Goal: Task Accomplishment & Management: Manage account settings

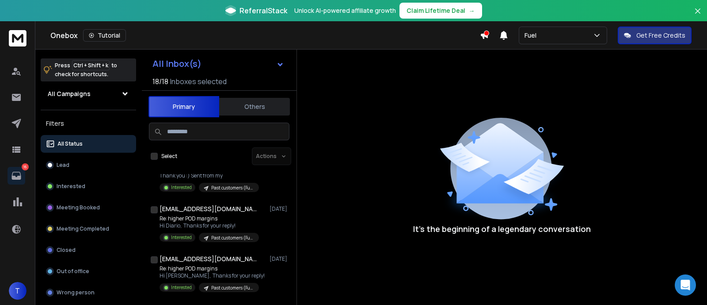
scroll to position [2374, 0]
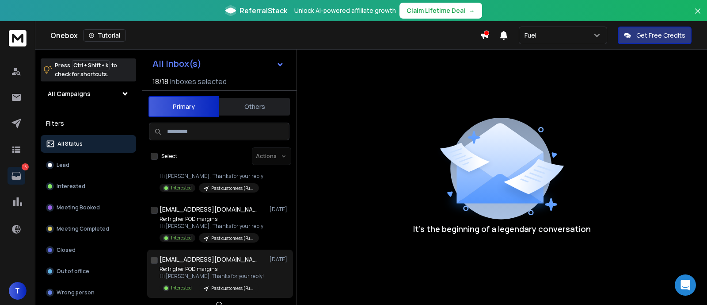
click at [244, 265] on p "Re: higher POD margins" at bounding box center [212, 268] width 104 height 7
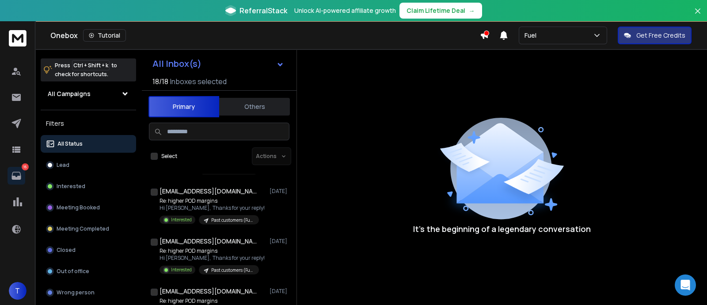
scroll to position [2292, 0]
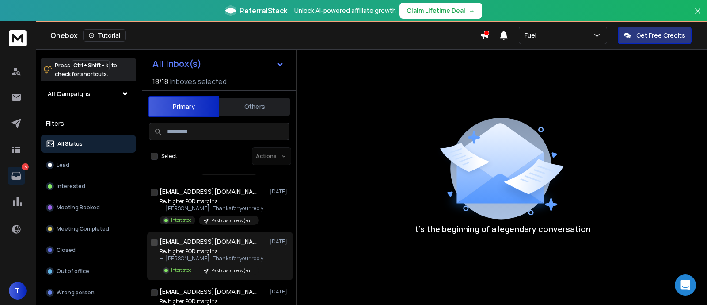
click at [256, 245] on div "[EMAIL_ADDRESS][DOMAIN_NAME] [DATE] Re: higher POD margins Hi [PERSON_NAME], Th…" at bounding box center [225, 256] width 130 height 38
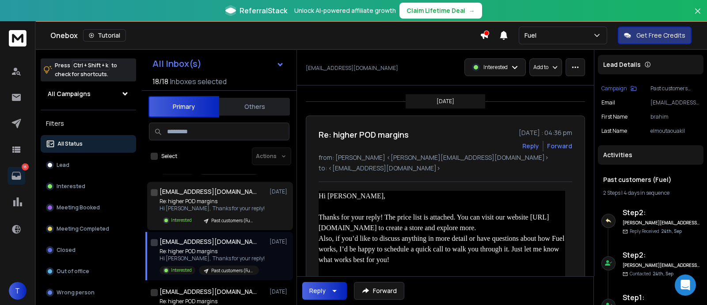
click at [257, 213] on div "Re: higher POD margins Hi [PERSON_NAME], Thanks for your reply! Interested Past…" at bounding box center [212, 211] width 105 height 27
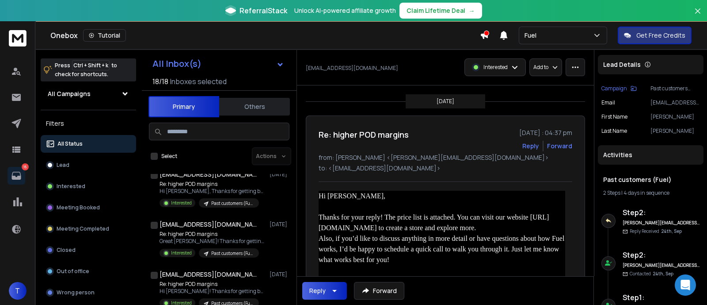
click at [255, 237] on p "Great [PERSON_NAME]! Thanks for getting back" at bounding box center [213, 240] width 106 height 7
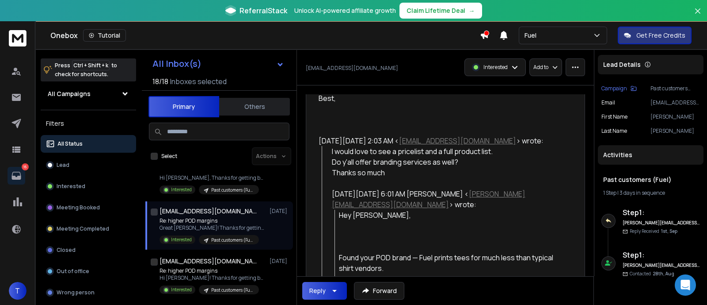
scroll to position [172, 0]
drag, startPoint x: 435, startPoint y: 137, endPoint x: 527, endPoint y: 137, distance: 92.4
click at [527, 137] on div "[DATE][DATE] 2:03 AM < [EMAIL_ADDRESS][DOMAIN_NAME] > wrote:" at bounding box center [442, 140] width 247 height 11
copy link "[EMAIL_ADDRESS][DOMAIN_NAME]"
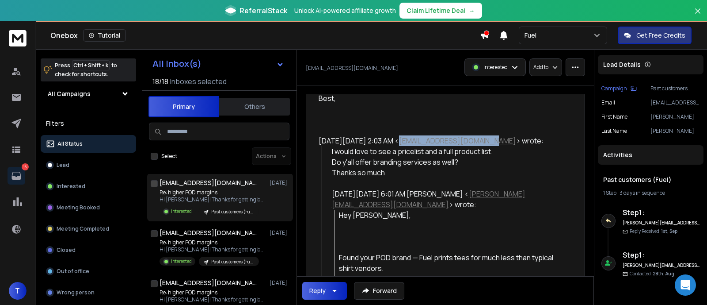
scroll to position [2802, 0]
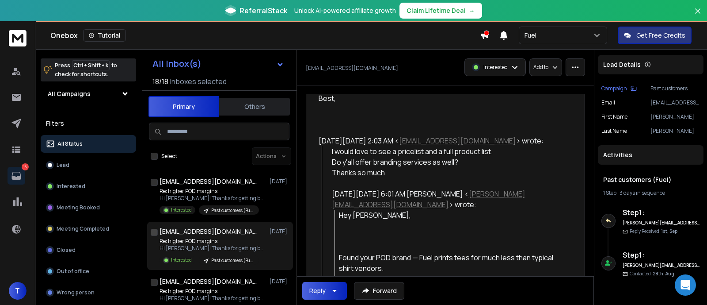
click at [258, 240] on p "Re: higher POD margins" at bounding box center [213, 240] width 106 height 7
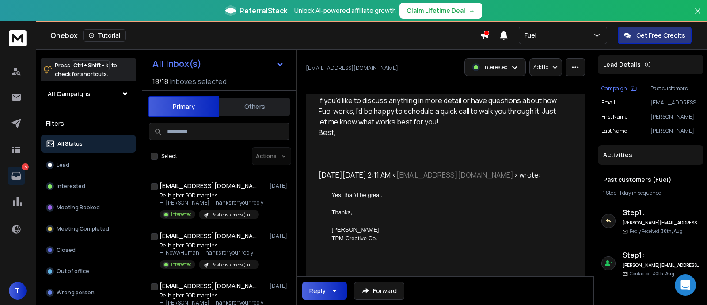
scroll to position [3860, 0]
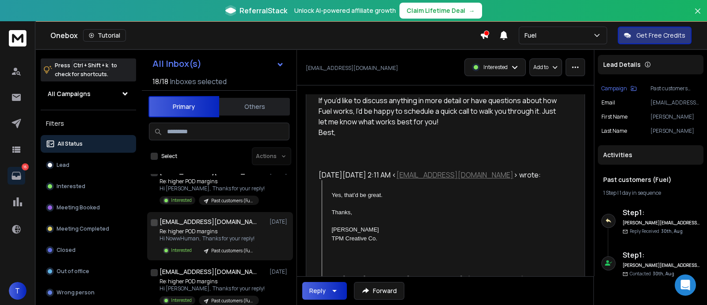
click at [256, 237] on p "Hi NowwHuman, Thanks for your reply!" at bounding box center [209, 238] width 99 height 7
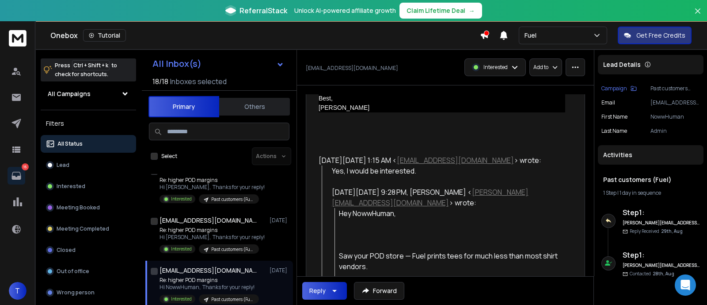
scroll to position [172, 0]
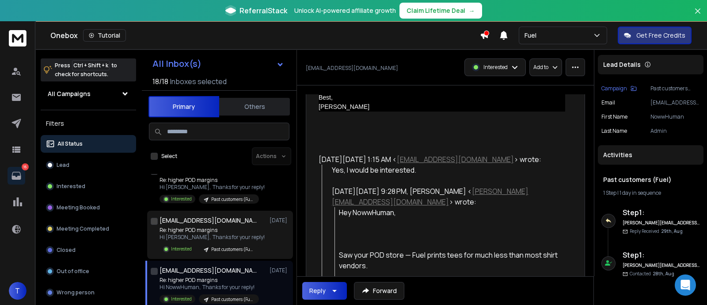
click at [239, 237] on p "Hi [PERSON_NAME], Thanks for your reply!" at bounding box center [212, 236] width 105 height 7
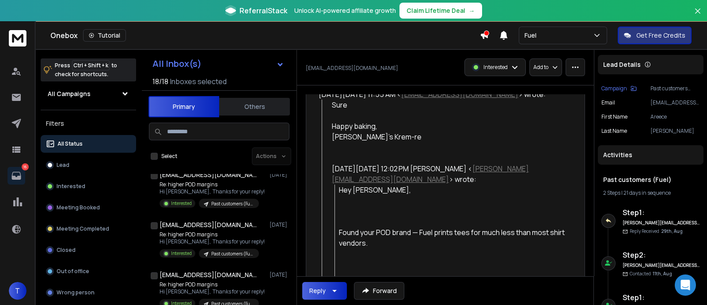
scroll to position [3958, 0]
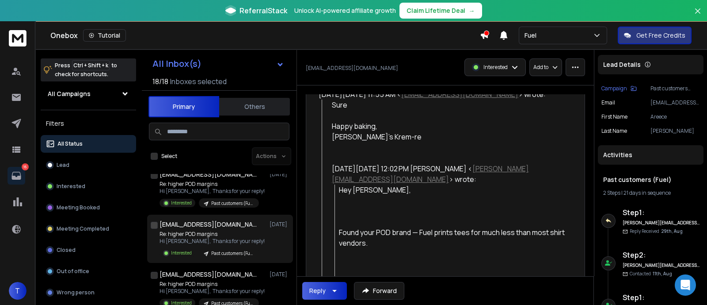
click at [256, 237] on p "Hi [PERSON_NAME], Thanks for your reply!" at bounding box center [212, 240] width 105 height 7
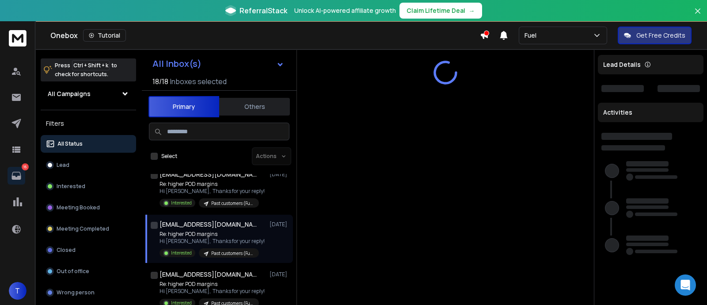
scroll to position [4012, 0]
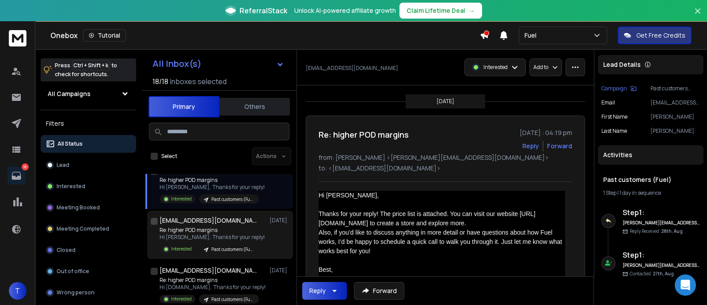
click at [248, 256] on div "[EMAIL_ADDRESS][DOMAIN_NAME] [DATE] Re: higher POD margins Hi [PERSON_NAME], Th…" at bounding box center [220, 234] width 146 height 48
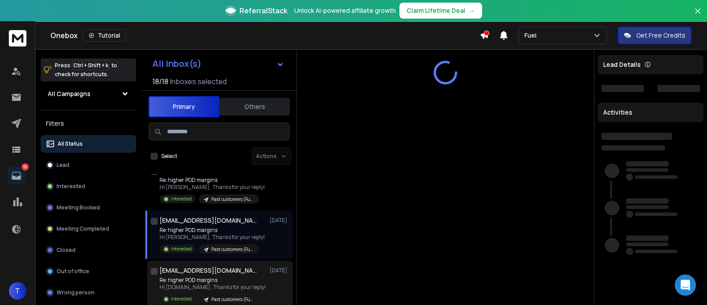
click at [251, 280] on p "Re: higher POD margins" at bounding box center [213, 279] width 106 height 7
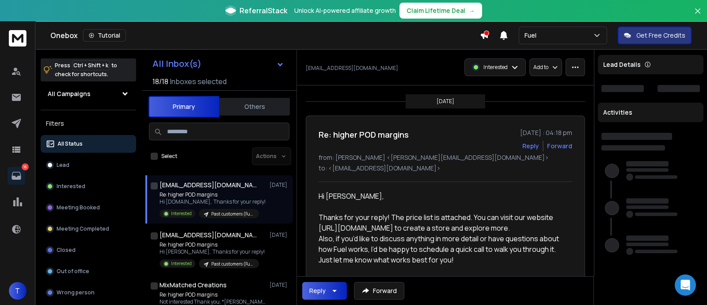
scroll to position [4098, 0]
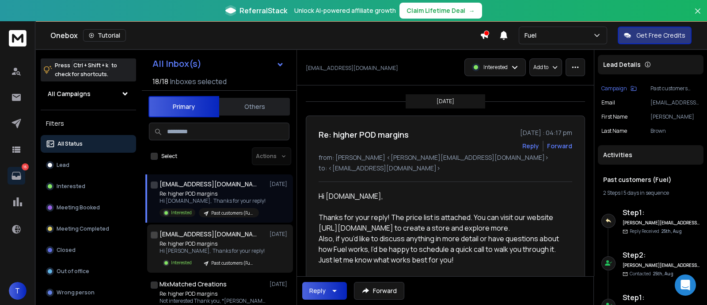
click at [255, 241] on p "Re: higher POD margins" at bounding box center [212, 243] width 105 height 7
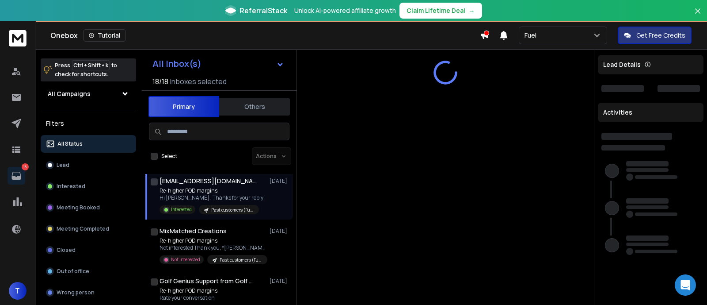
click at [255, 241] on p "Re: higher POD margins" at bounding box center [213, 240] width 106 height 7
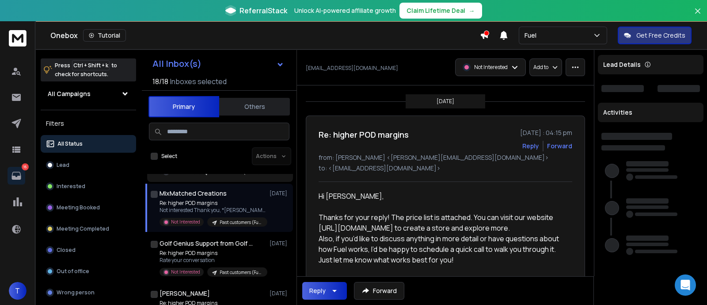
click at [255, 241] on h1 "Golf Genius Support from Golf Genius Software" at bounding box center [208, 243] width 97 height 9
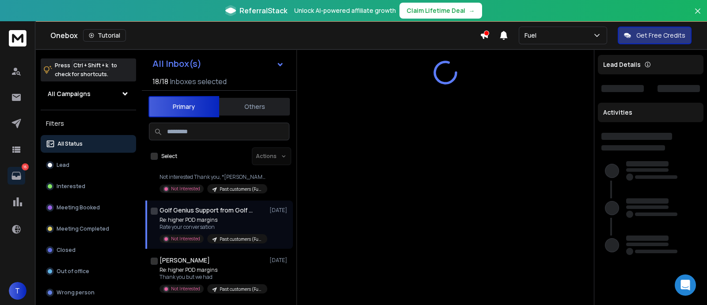
scroll to position [4222, 0]
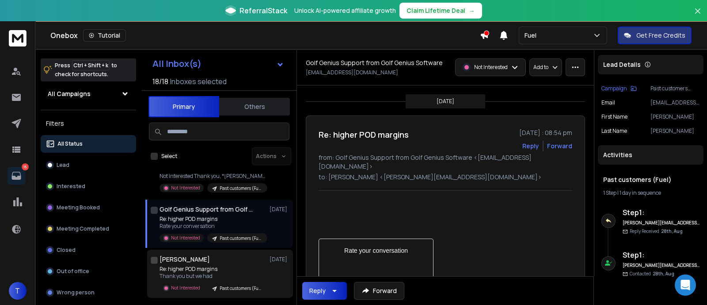
click at [257, 260] on div "[PERSON_NAME] [DATE]" at bounding box center [225, 259] width 130 height 9
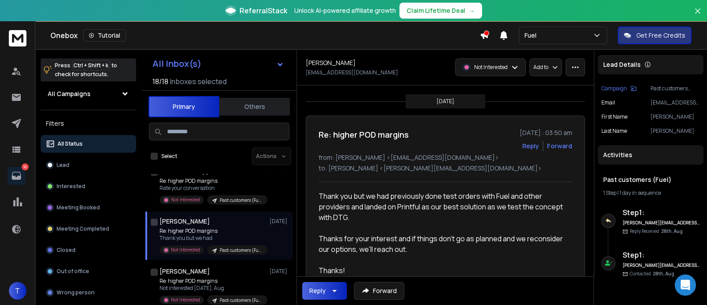
scroll to position [4261, 0]
click at [400, 211] on div "Thank you but we had previously done test orders with Fuel and other providers …" at bounding box center [442, 244] width 247 height 106
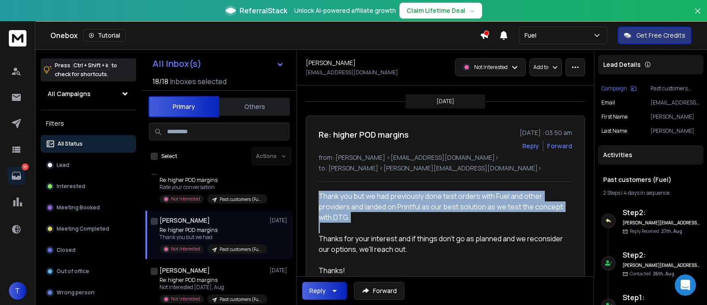
click at [400, 211] on div "Thank you but we had previously done test orders with Fuel and other providers …" at bounding box center [442, 244] width 247 height 106
click at [405, 221] on div "Thank you but we had previously done test orders with Fuel and other providers …" at bounding box center [442, 244] width 247 height 106
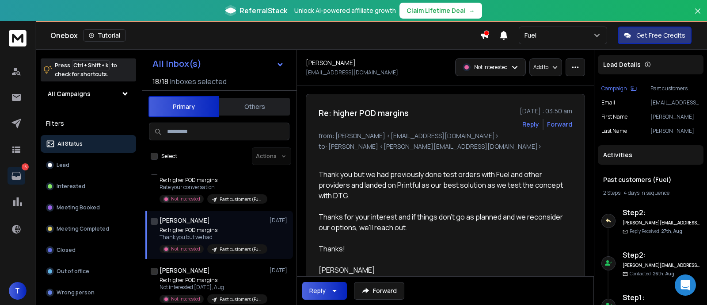
scroll to position [24, 0]
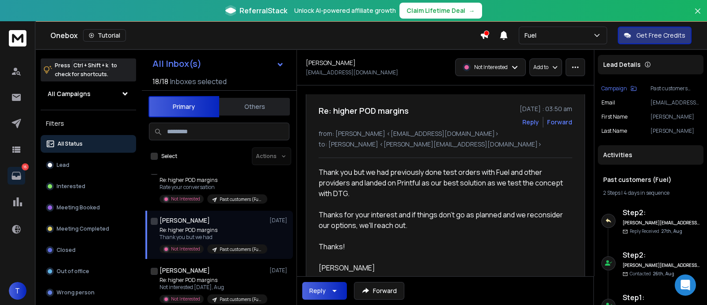
click at [405, 221] on div "Thanks for your interest and if things don't go as planned and we reconsider ou…" at bounding box center [442, 219] width 247 height 21
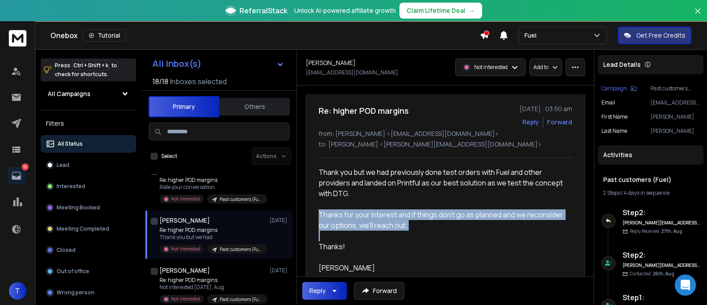
click at [405, 221] on div "Thanks for your interest and if things don't go as planned and we reconsider ou…" at bounding box center [442, 219] width 247 height 21
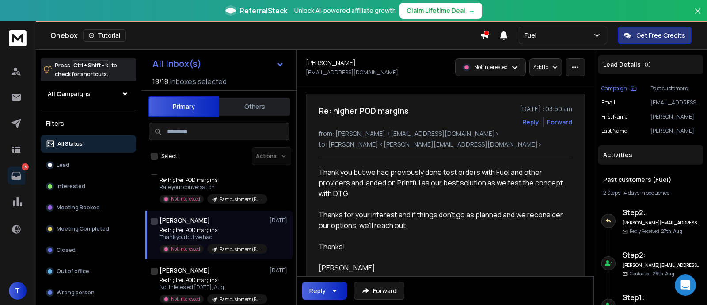
click at [413, 171] on div "Thank you but we had previously done test orders with Fuel and other providers …" at bounding box center [442, 220] width 247 height 106
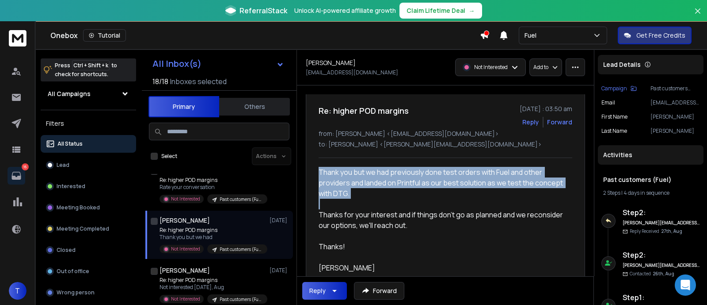
click at [413, 171] on div "Thank you but we had previously done test orders with Fuel and other providers …" at bounding box center [442, 220] width 247 height 106
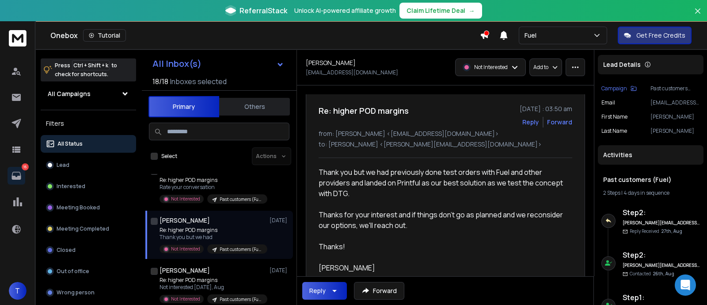
click at [419, 221] on div "Thanks for your interest and if things don't go as planned and we reconsider ou…" at bounding box center [442, 219] width 247 height 21
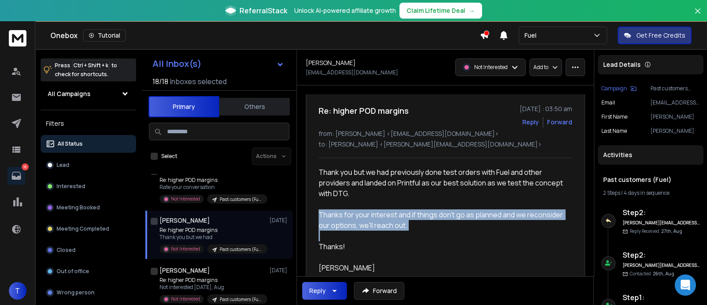
click at [419, 221] on div "Thanks for your interest and if things don't go as planned and we reconsider ou…" at bounding box center [442, 219] width 247 height 21
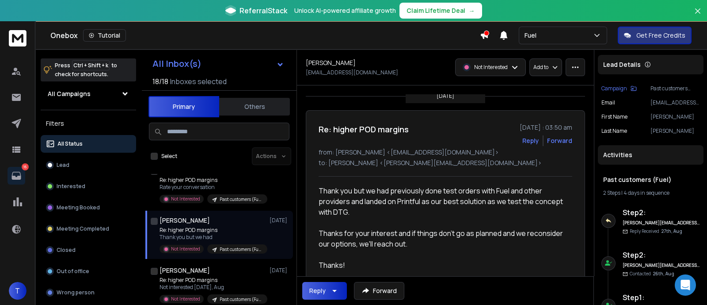
scroll to position [0, 0]
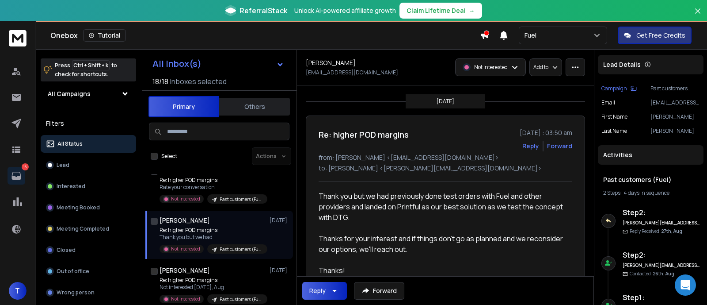
click at [401, 206] on div "Thank you but we had previously done test orders with Fuel and other providers …" at bounding box center [442, 244] width 247 height 106
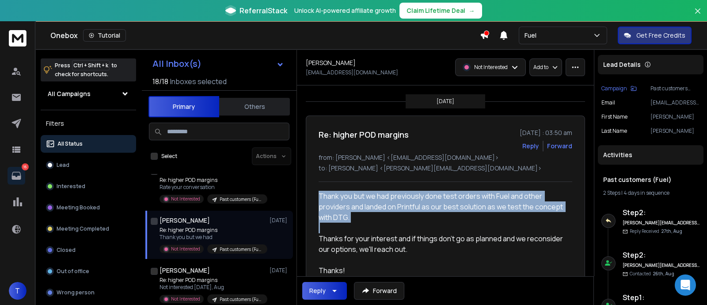
click at [401, 206] on div "Thank you but we had previously done test orders with Fuel and other providers …" at bounding box center [442, 244] width 247 height 106
click at [407, 231] on div at bounding box center [442, 227] width 247 height 11
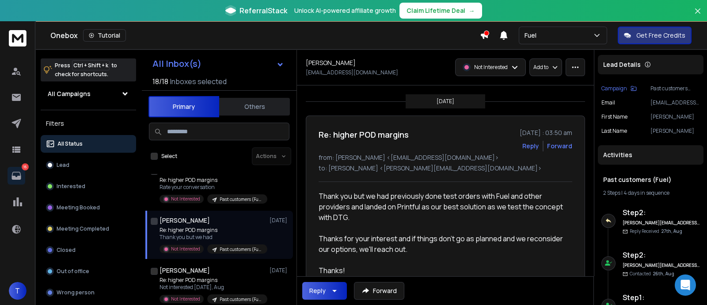
click at [400, 211] on div "Thank you but we had previously done test orders with Fuel and other providers …" at bounding box center [442, 244] width 247 height 106
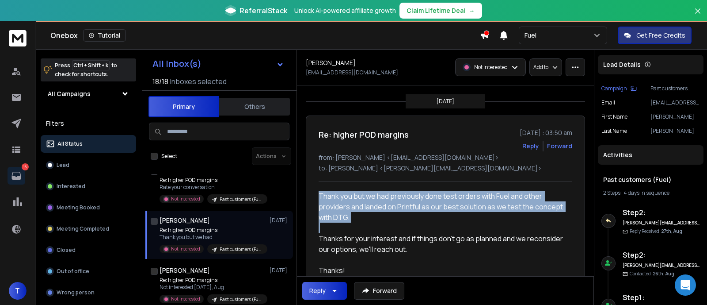
click at [400, 211] on div "Thank you but we had previously done test orders with Fuel and other providers …" at bounding box center [442, 244] width 247 height 106
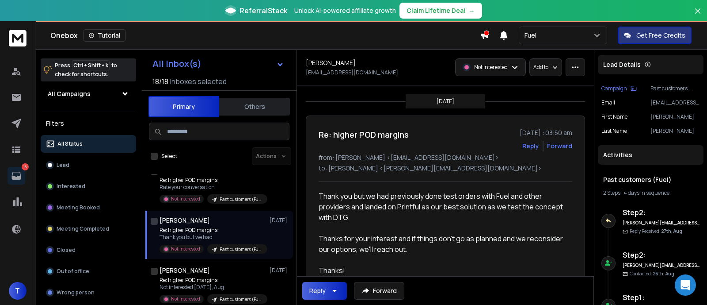
click at [417, 239] on div "Thanks for your interest and if things don't go as planned and we reconsider ou…" at bounding box center [442, 243] width 247 height 21
click at [389, 198] on div "Thank you but we had previously done test orders with Fuel and other providers …" at bounding box center [442, 244] width 247 height 106
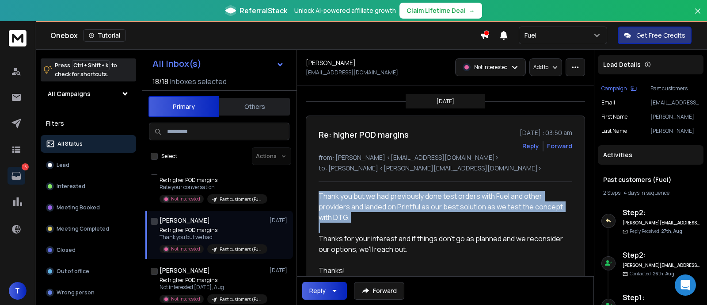
click at [389, 198] on div "Thank you but we had previously done test orders with Fuel and other providers …" at bounding box center [442, 244] width 247 height 106
click at [363, 198] on div "Thank you but we had previously done test orders with Fuel and other providers …" at bounding box center [442, 244] width 247 height 106
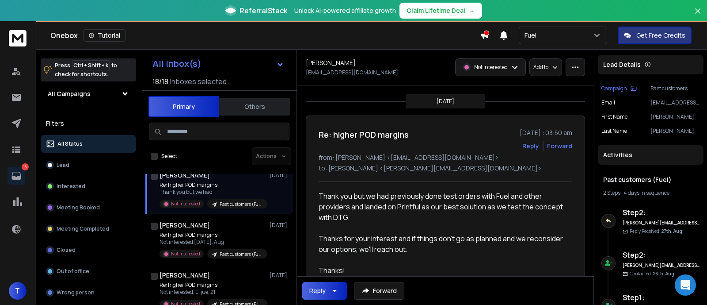
scroll to position [4308, 0]
click at [234, 231] on p "Re: higher POD margins" at bounding box center [213, 233] width 106 height 7
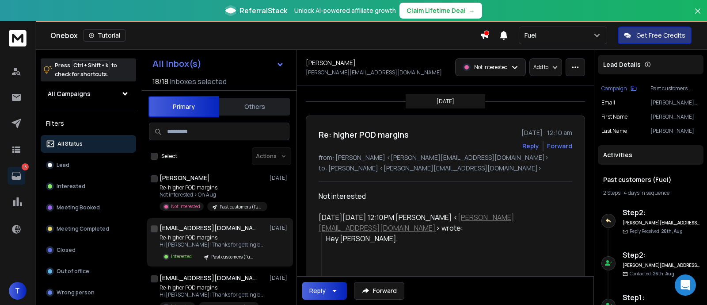
scroll to position [4459, 0]
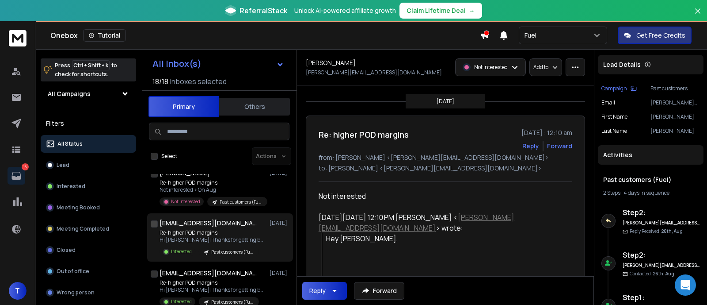
click at [256, 224] on div "[EMAIL_ADDRESS][DOMAIN_NAME] [DATE]" at bounding box center [225, 222] width 130 height 9
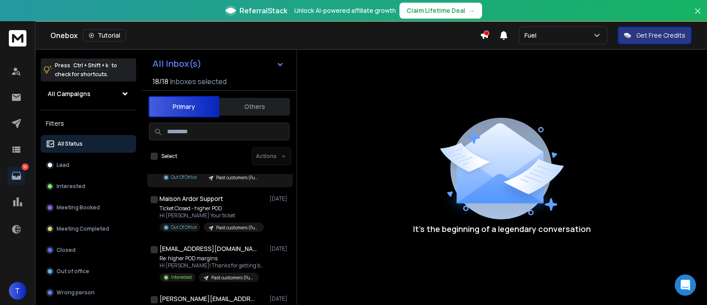
scroll to position [4982, 0]
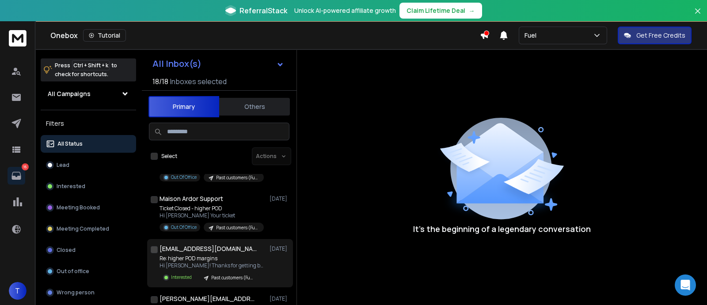
click at [242, 257] on p "Re: higher POD margins" at bounding box center [213, 258] width 106 height 7
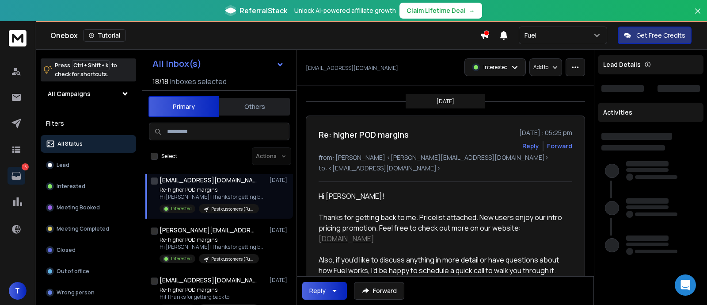
scroll to position [5052, 0]
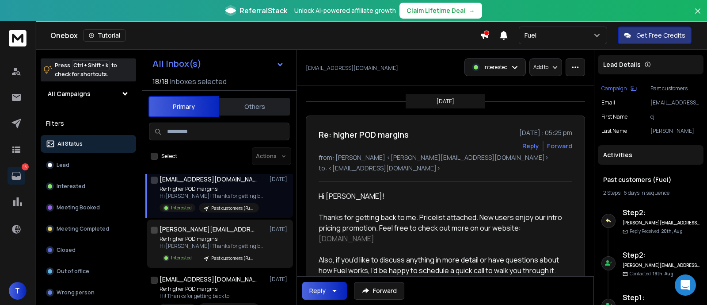
click at [243, 242] on p "Hi [PERSON_NAME]! Thanks for getting back" at bounding box center [213, 245] width 106 height 7
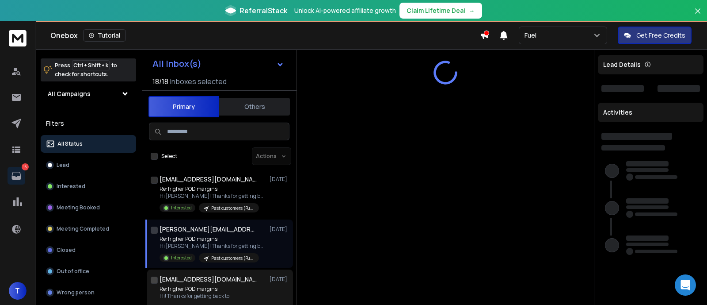
click at [251, 288] on p "Re: higher POD margins" at bounding box center [209, 288] width 99 height 7
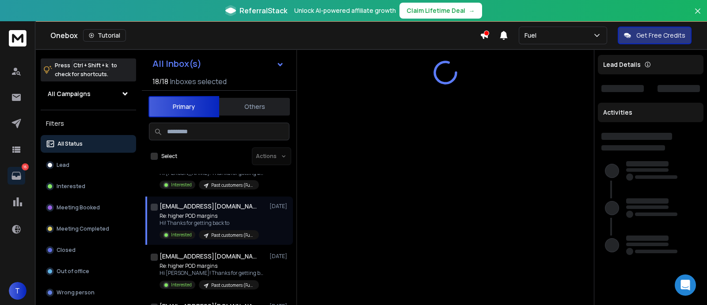
scroll to position [5131, 0]
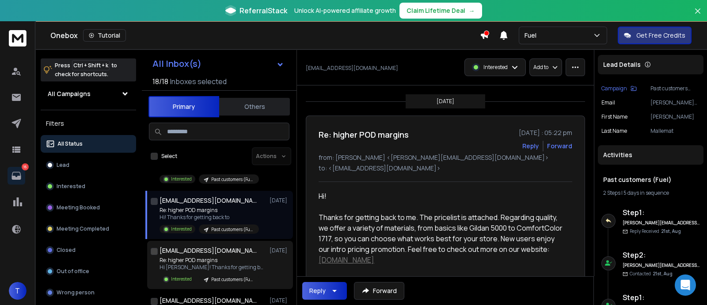
click at [248, 253] on div "[EMAIL_ADDRESS][DOMAIN_NAME] [DATE] Re: higher POD margins Hi [PERSON_NAME]! Th…" at bounding box center [225, 265] width 130 height 38
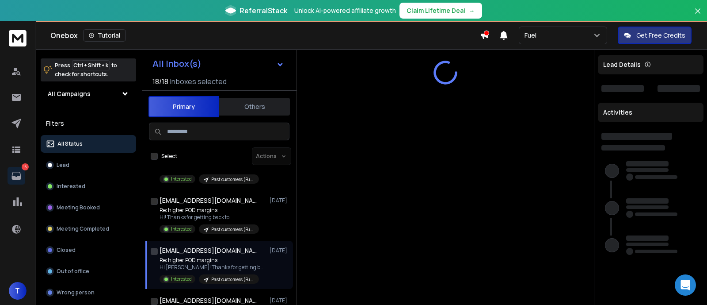
scroll to position [5234, 0]
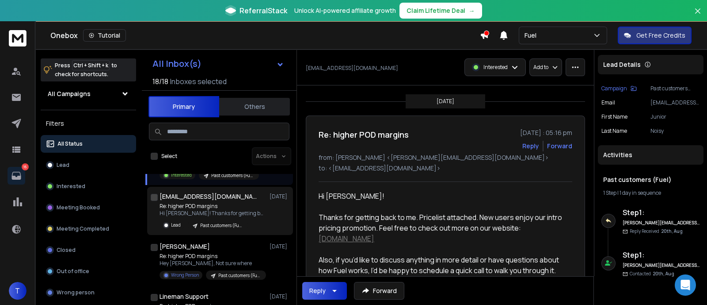
click at [246, 202] on p "Re: higher POD margins" at bounding box center [213, 205] width 106 height 7
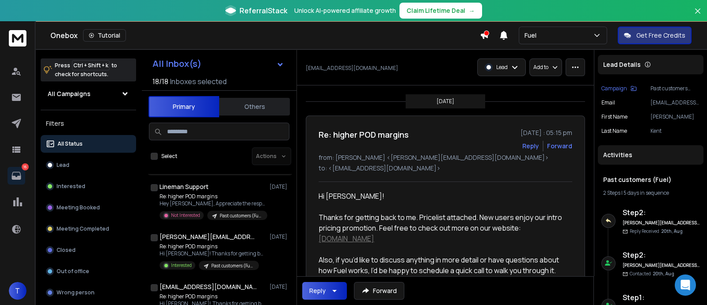
click at [246, 246] on p "Re: higher POD margins" at bounding box center [213, 246] width 106 height 7
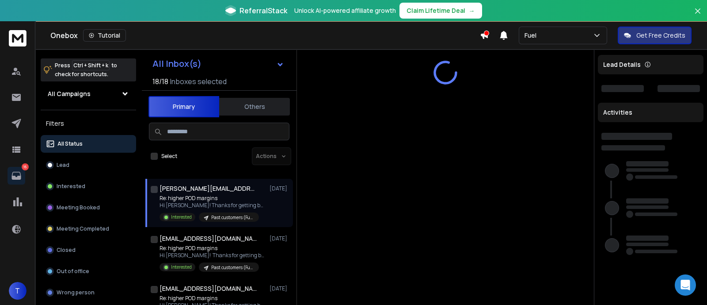
scroll to position [5394, 0]
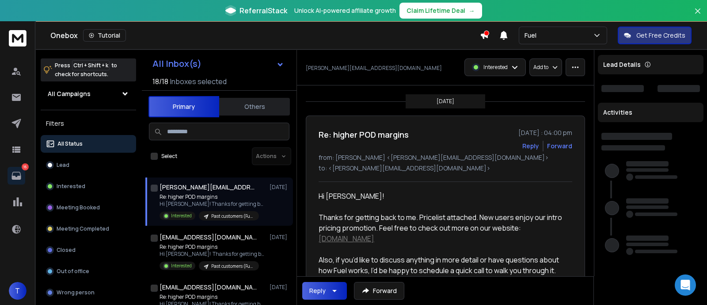
click at [246, 246] on p "Re: higher POD margins" at bounding box center [213, 246] width 106 height 7
